Goal: Information Seeking & Learning: Check status

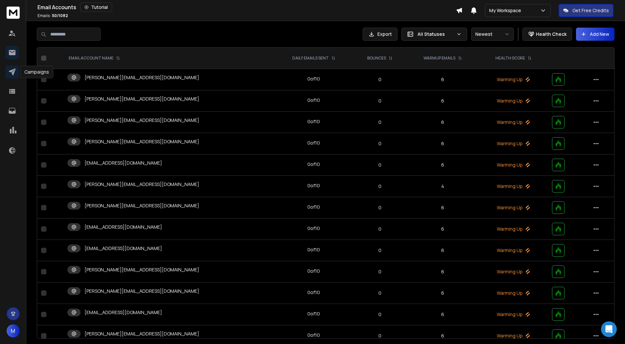
click at [12, 71] on icon at bounding box center [12, 72] width 7 height 7
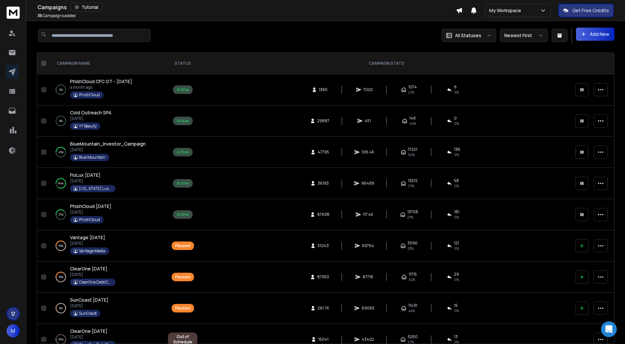
click at [122, 80] on span "PhishCloud CFC OT - [DATE]" at bounding box center [101, 81] width 62 height 6
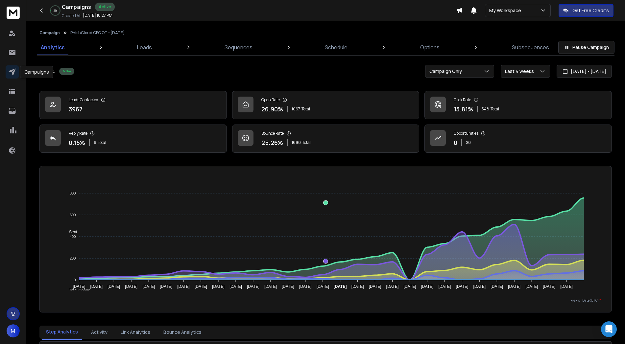
click at [9, 74] on icon at bounding box center [12, 72] width 8 height 8
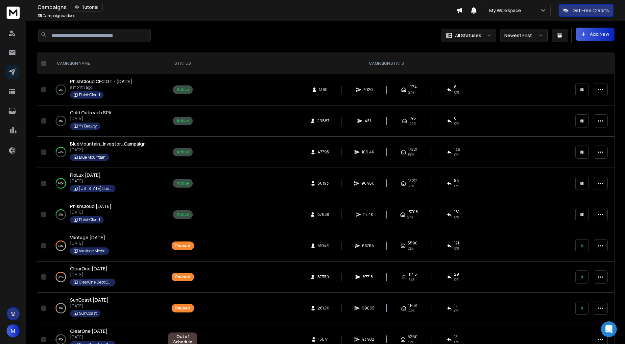
click at [104, 205] on span "PhishCloud [DATE]" at bounding box center [90, 206] width 41 height 6
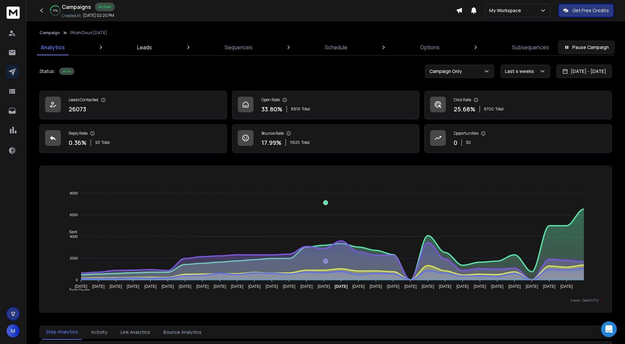
click at [143, 47] on p "Leads" at bounding box center [144, 47] width 15 height 8
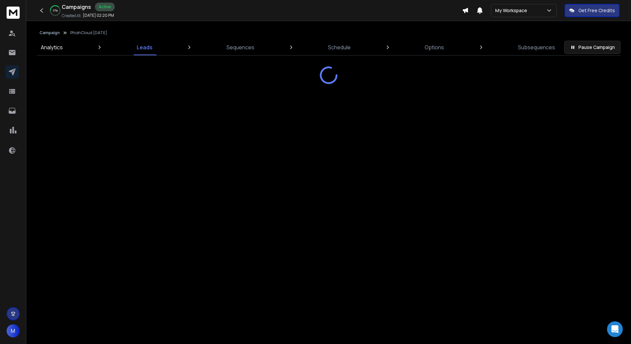
click at [54, 48] on p "Analytics" at bounding box center [52, 47] width 22 height 8
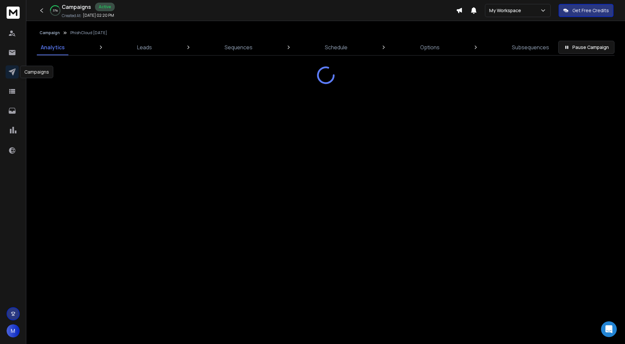
click at [17, 71] on link at bounding box center [12, 71] width 13 height 13
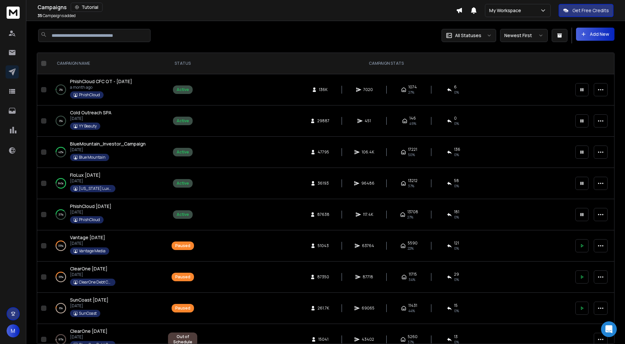
click at [111, 205] on span "PhishCloud [DATE]" at bounding box center [90, 206] width 41 height 6
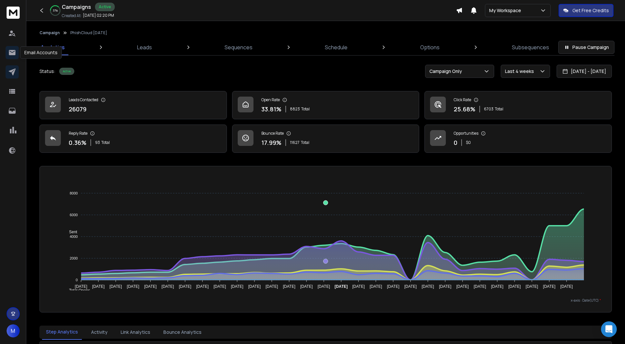
click at [15, 54] on icon at bounding box center [12, 53] width 8 height 8
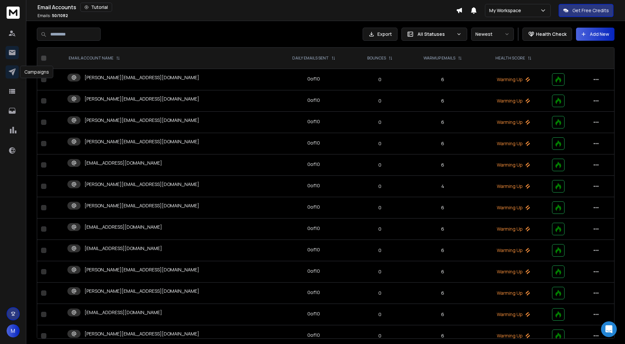
click at [11, 69] on icon at bounding box center [12, 72] width 8 height 8
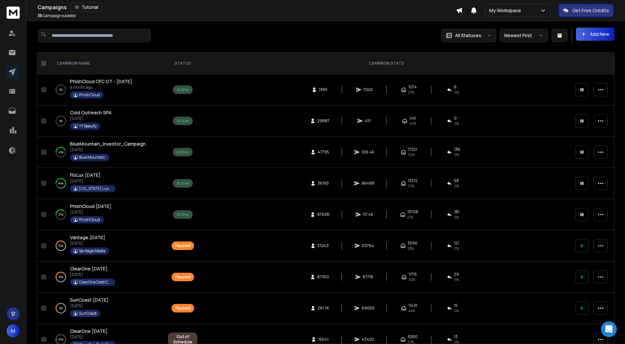
click at [111, 80] on span "PhishCloud CFC OT - [DATE]" at bounding box center [101, 81] width 62 height 6
